Goal: Information Seeking & Learning: Check status

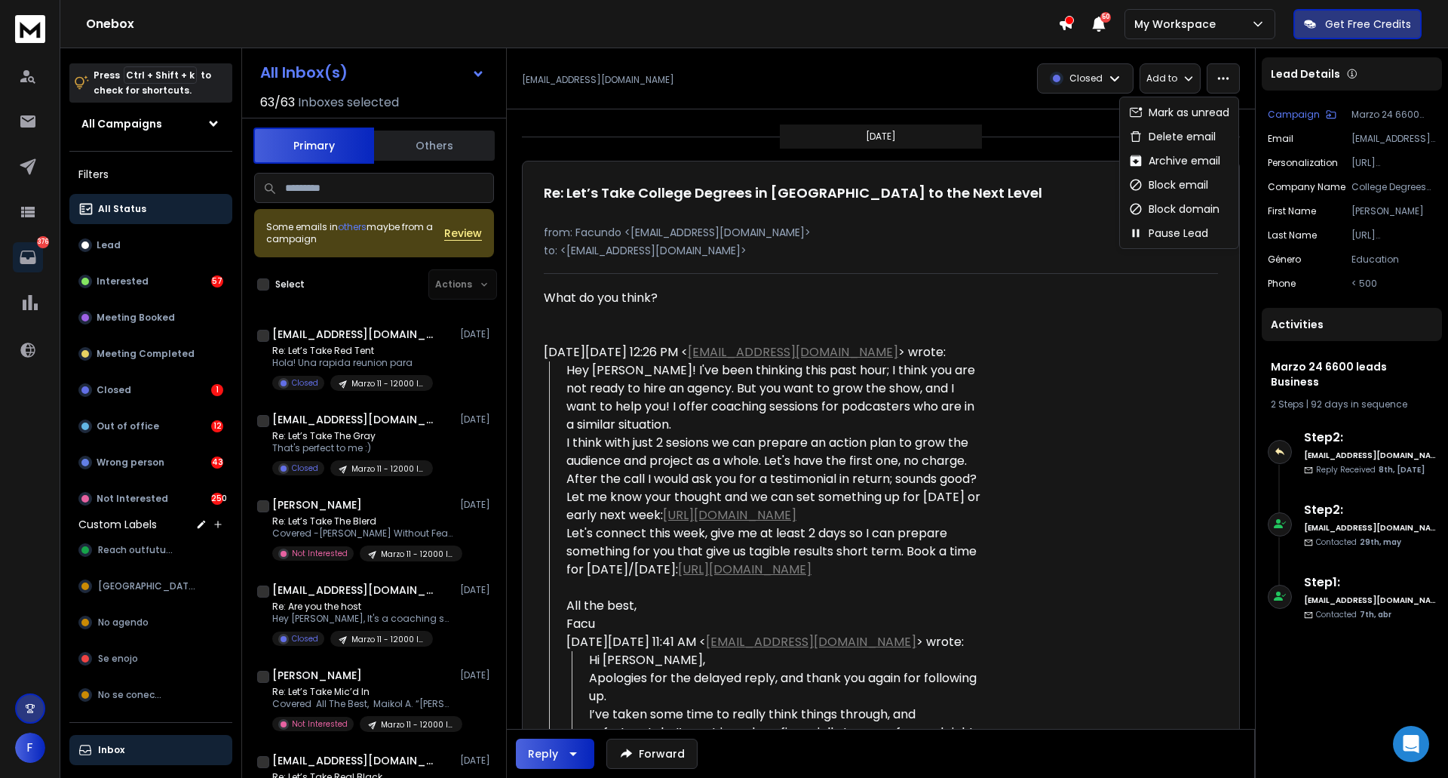
scroll to position [6743, 0]
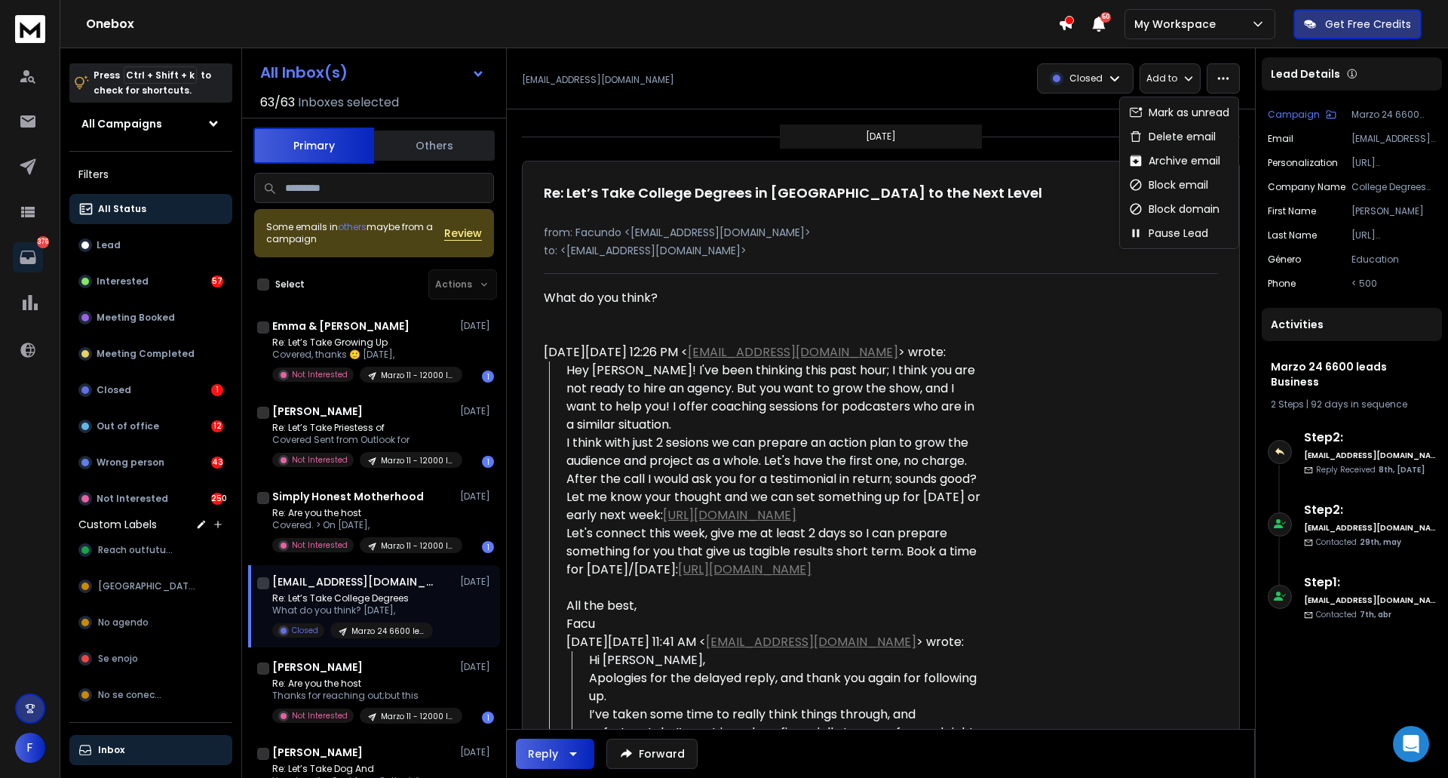
click at [302, 189] on input at bounding box center [374, 188] width 240 height 30
click at [335, 194] on input at bounding box center [374, 188] width 240 height 30
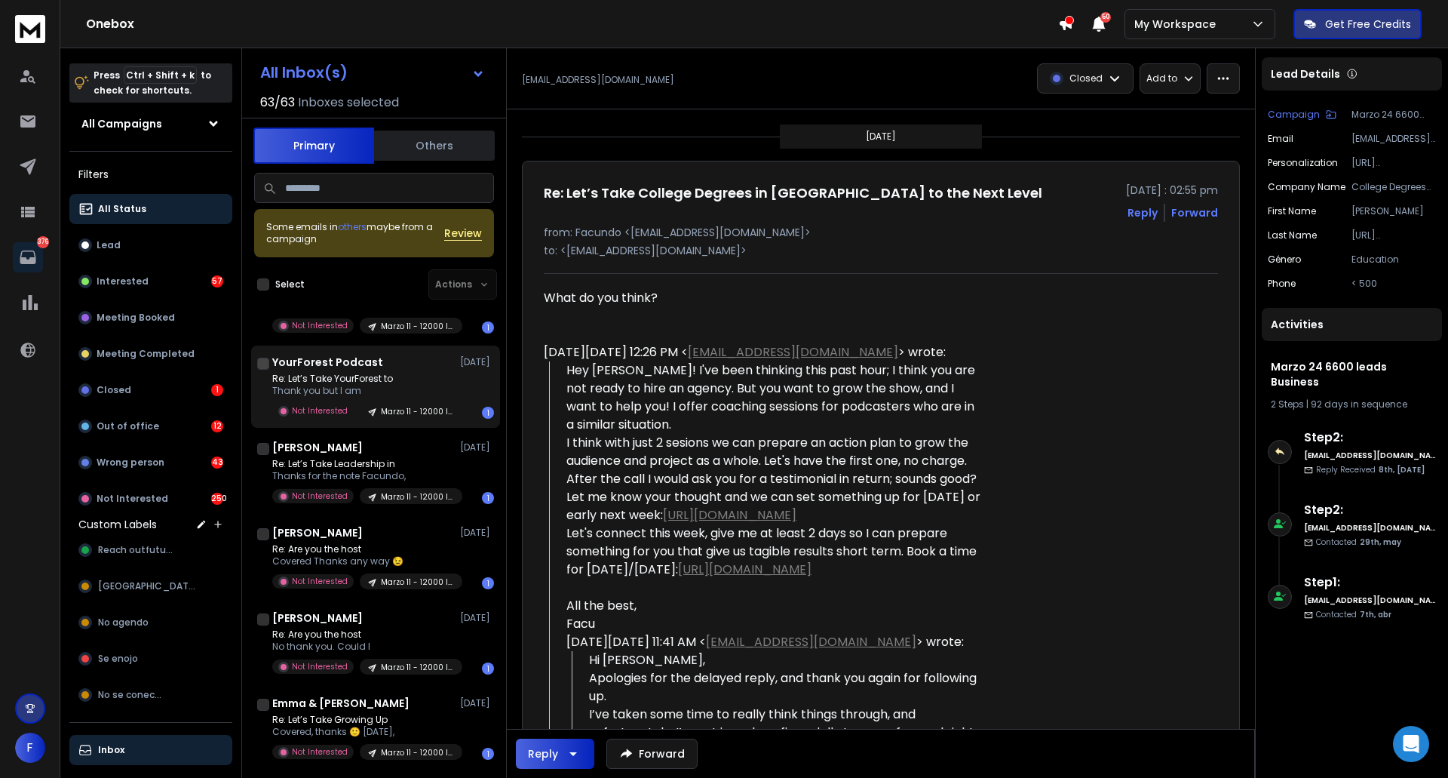
scroll to position [6667, 0]
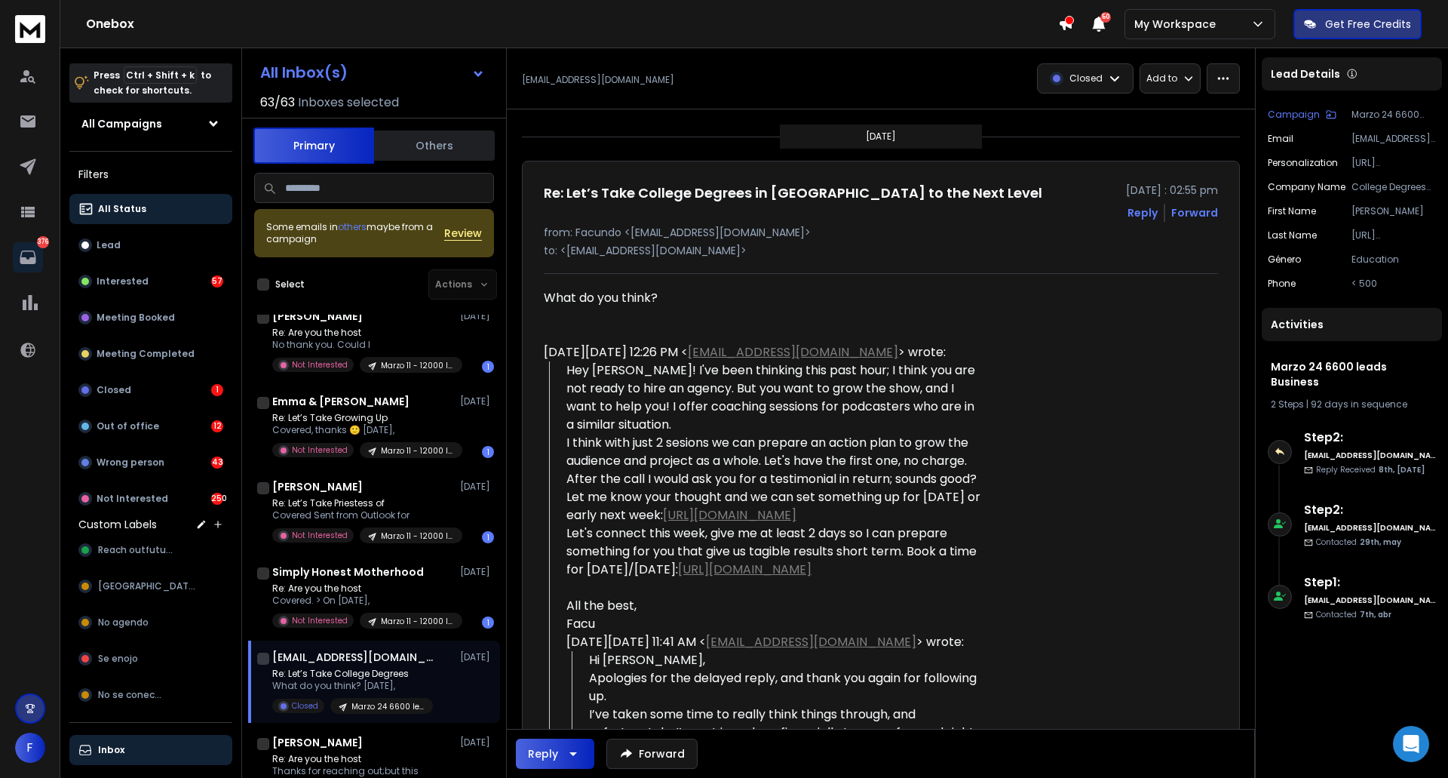
click at [1212, 80] on button "button" at bounding box center [1223, 78] width 33 height 30
click at [1198, 115] on div "Mark as unread" at bounding box center [1179, 112] width 100 height 15
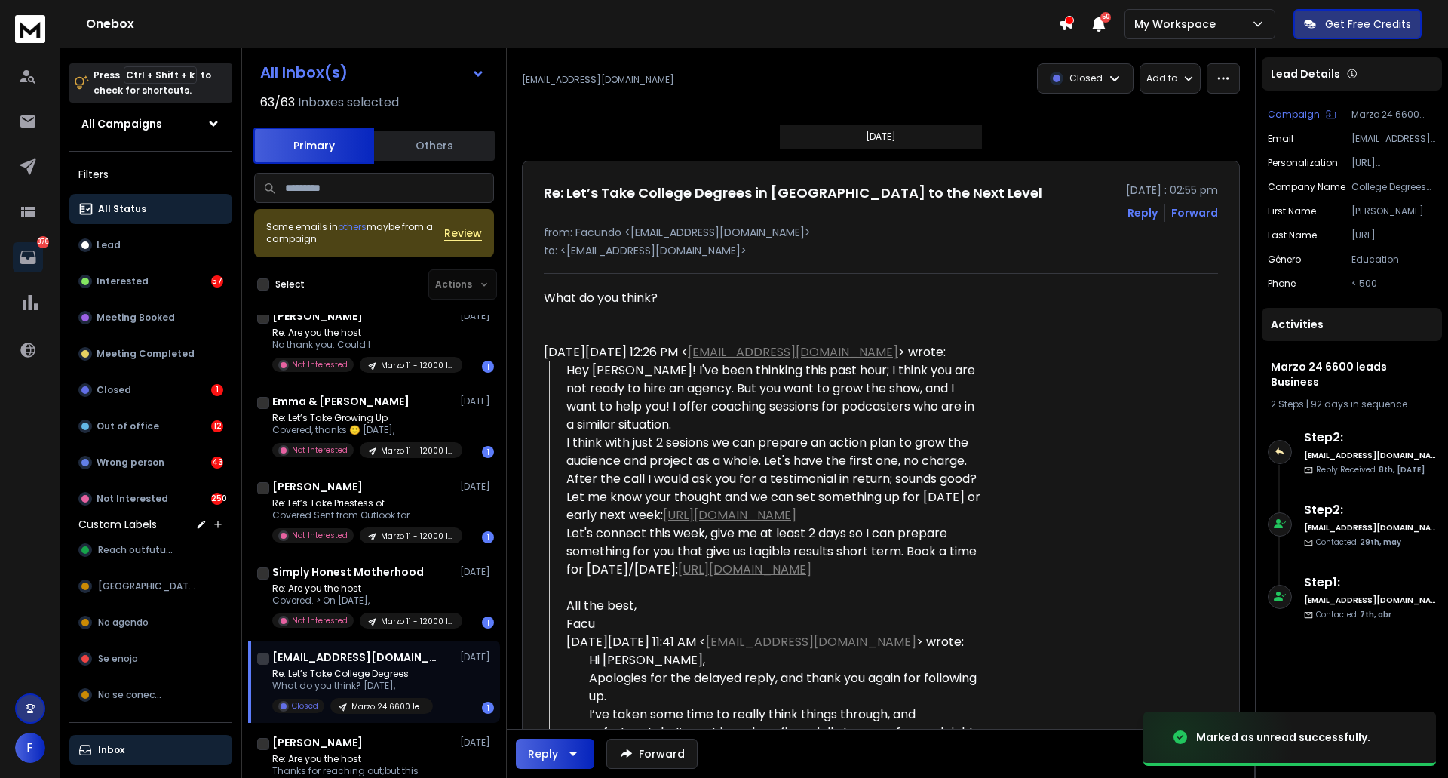
click at [138, 213] on p "All Status" at bounding box center [122, 209] width 48 height 12
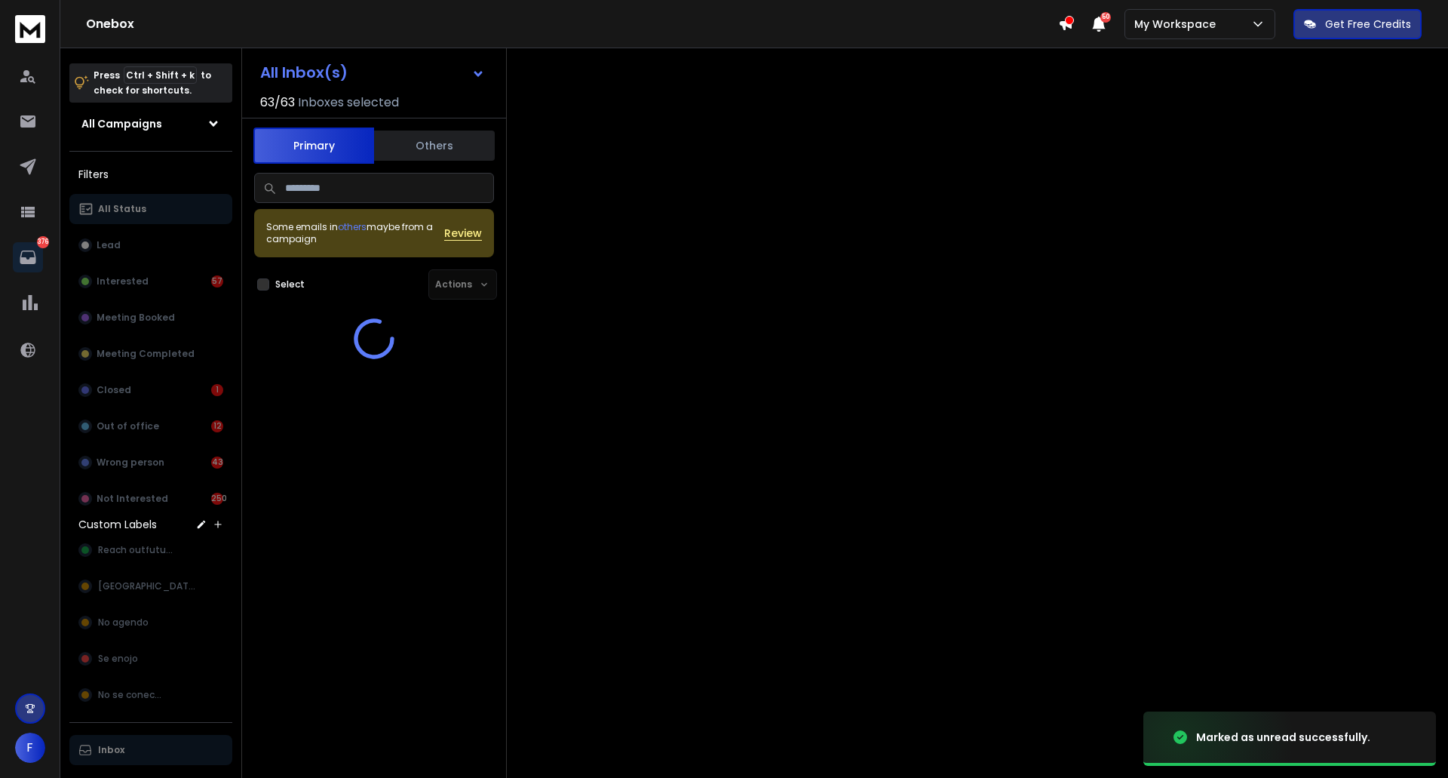
scroll to position [0, 0]
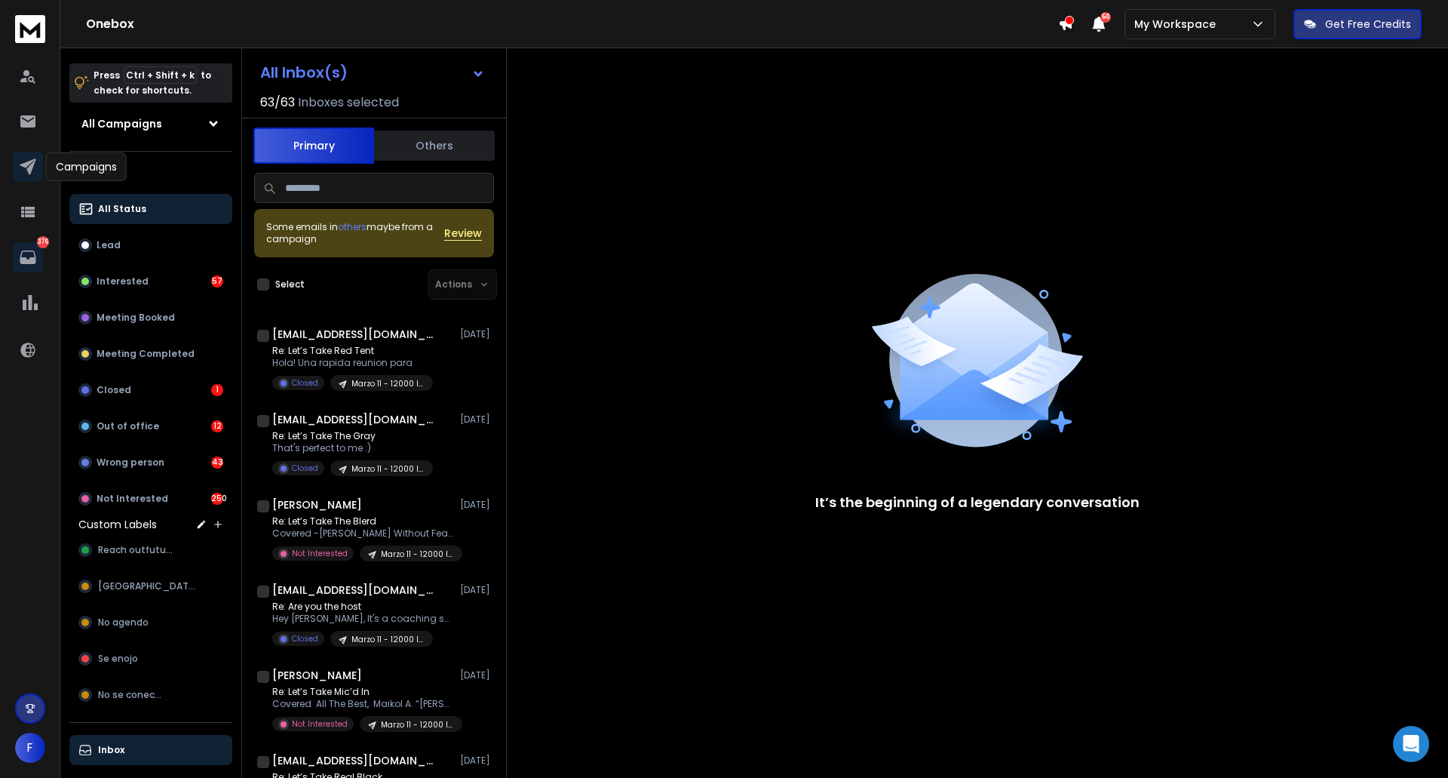
click at [35, 176] on link at bounding box center [28, 167] width 30 height 30
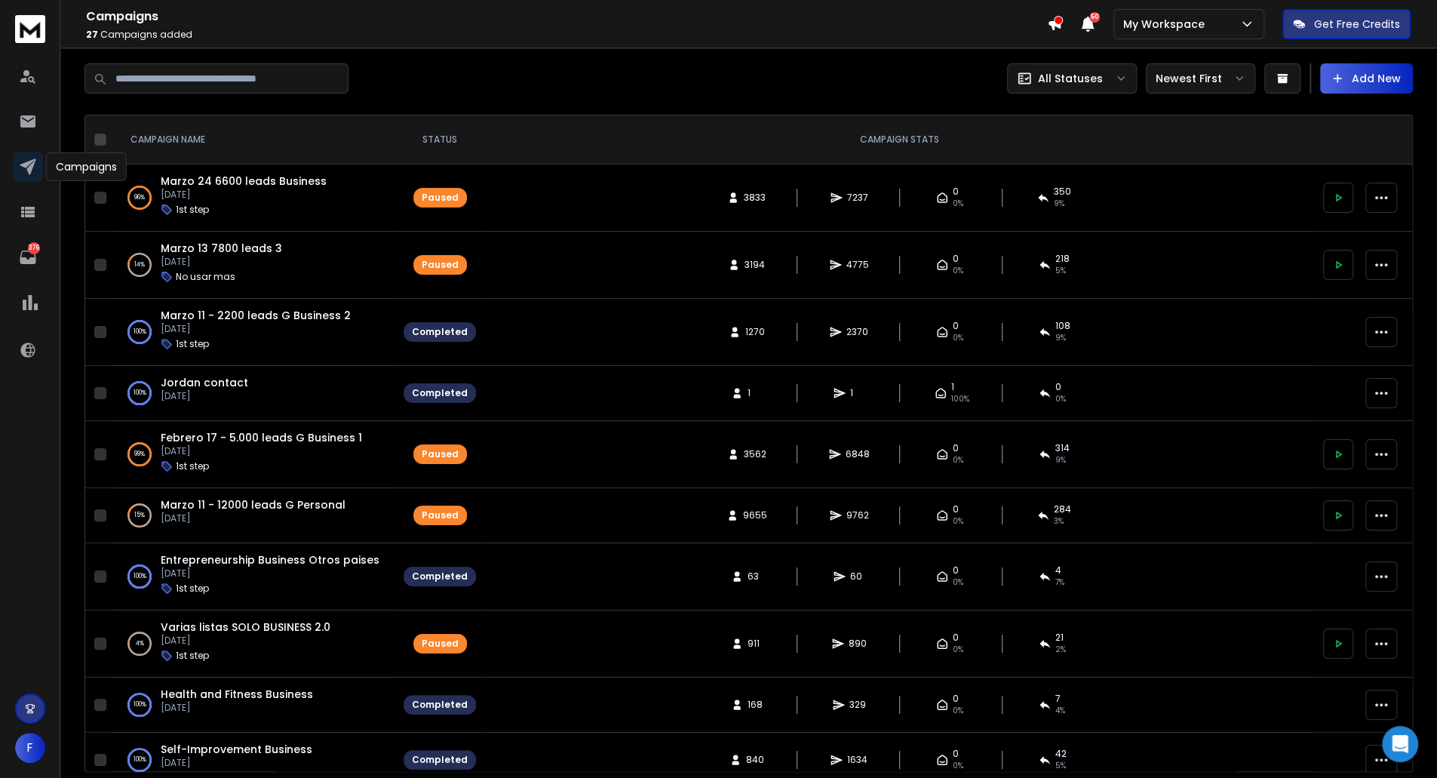
click at [276, 512] on p "[DATE]" at bounding box center [253, 518] width 185 height 12
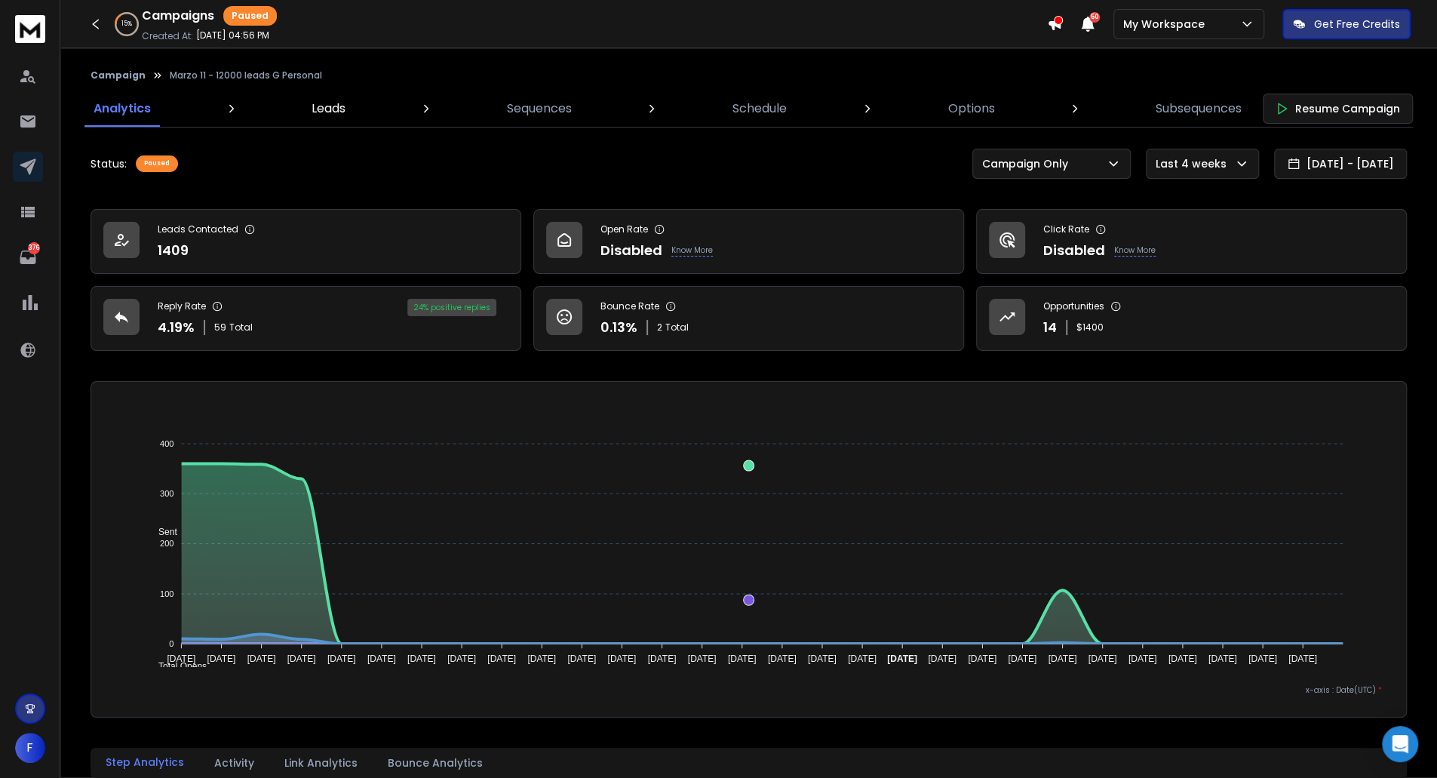
drag, startPoint x: 306, startPoint y: 112, endPoint x: 322, endPoint y: 108, distance: 16.5
click at [306, 112] on link "Leads" at bounding box center [329, 109] width 52 height 36
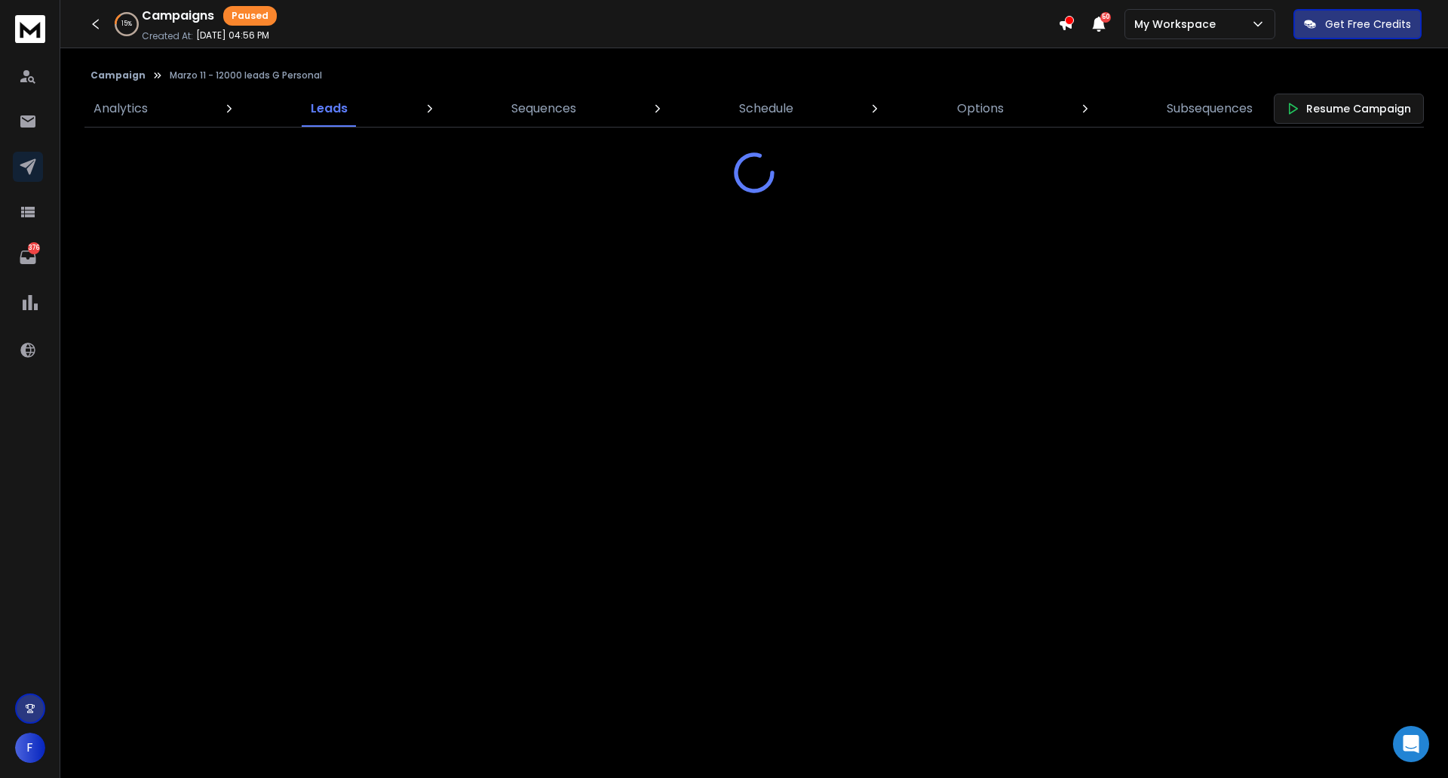
click at [324, 108] on p "Leads" at bounding box center [329, 109] width 37 height 18
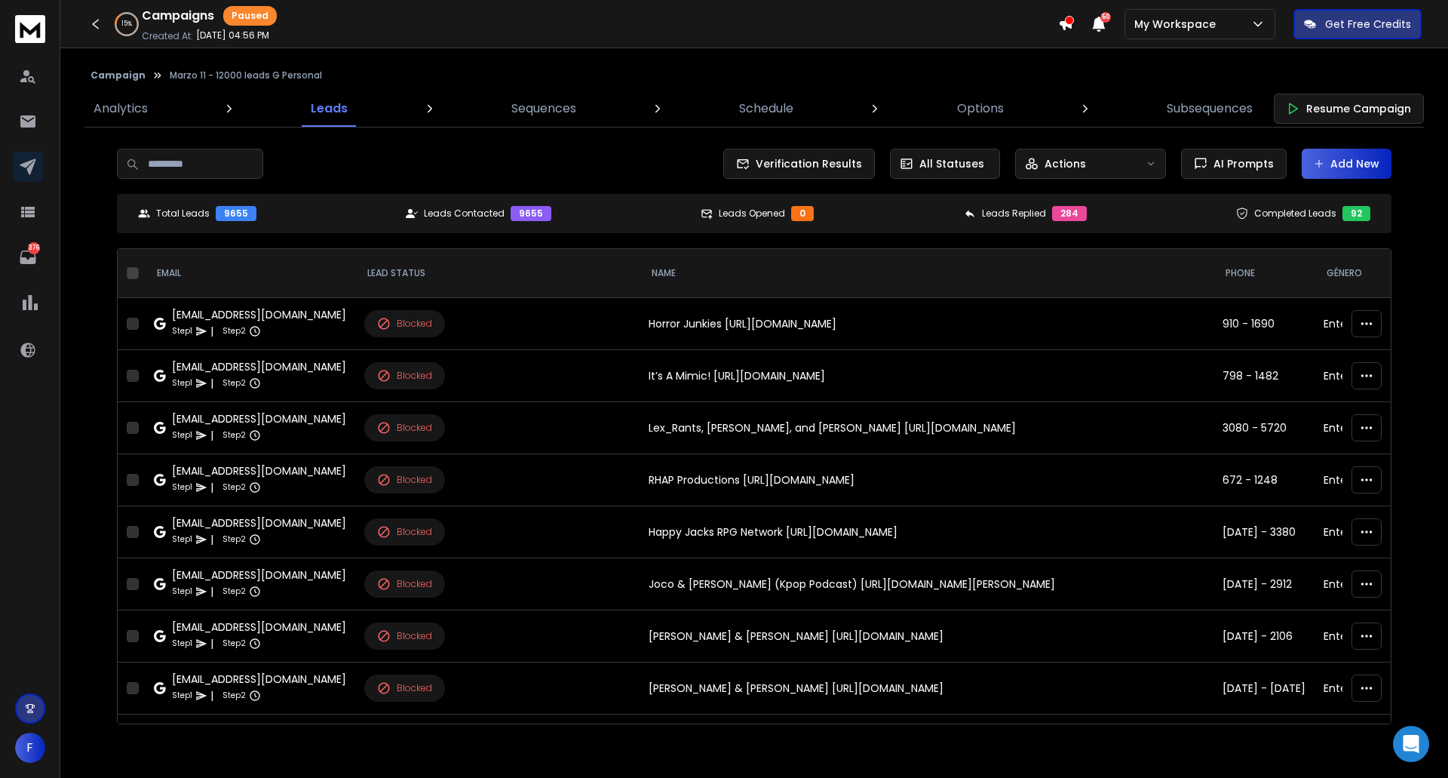
click at [106, 456] on div "Verification Results All Statuses Actions AI Prompts Add New Total Leads 9655 L…" at bounding box center [755, 429] width 1328 height 561
click at [36, 253] on p "376" at bounding box center [34, 248] width 12 height 12
